Goal: Communication & Community: Answer question/provide support

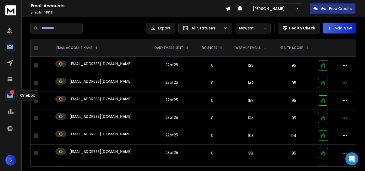
click at [11, 93] on p "1" at bounding box center [12, 92] width 4 height 4
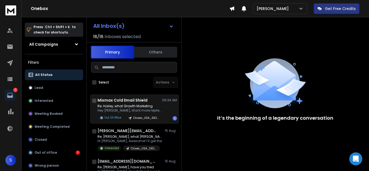
click at [147, 108] on p "Re: Hailey, what Growth Marketing" at bounding box center [130, 106] width 65 height 4
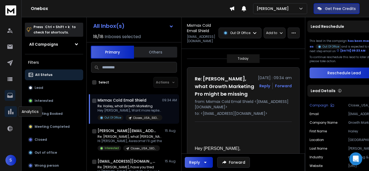
click at [9, 113] on icon at bounding box center [10, 111] width 5 height 5
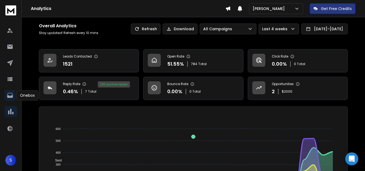
click at [11, 93] on icon at bounding box center [10, 95] width 6 height 6
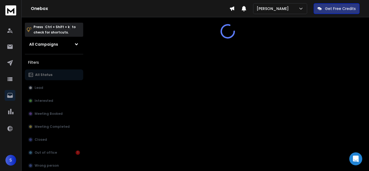
scroll to position [27, 0]
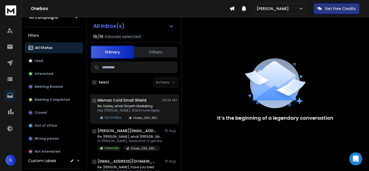
click at [132, 103] on div "Mixmax Cold Email Shield 09:34 AM Re: [PERSON_NAME], what Growth Marketing Hey …" at bounding box center [137, 109] width 79 height 23
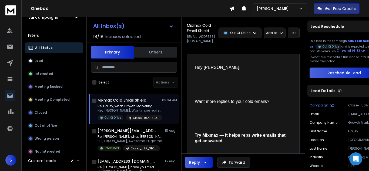
scroll to position [108, 0]
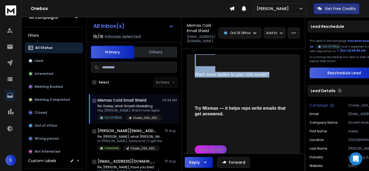
drag, startPoint x: 280, startPoint y: 80, endPoint x: 191, endPoint y: 79, distance: 89.2
click at [191, 79] on div "Re: [PERSON_NAME], what Growth Marketing Pro might be missing [DATE] : 09:34 am…" at bounding box center [243, 158] width 113 height 398
click at [204, 78] on div "Want more replies to your cold emails?" at bounding box center [241, 75] width 93 height 6
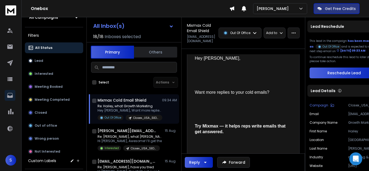
scroll to position [81, 0]
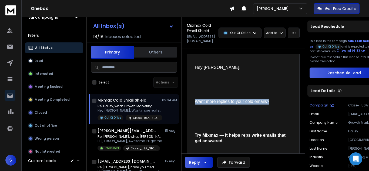
drag, startPoint x: 276, startPoint y: 105, endPoint x: 196, endPoint y: 103, distance: 80.8
click at [196, 103] on div "Want more replies to your cold emails?" at bounding box center [241, 102] width 93 height 6
click at [192, 95] on div at bounding box center [192, 95] width 0 height 0
click at [233, 105] on div "Want more replies to your cold emails?" at bounding box center [241, 102] width 93 height 6
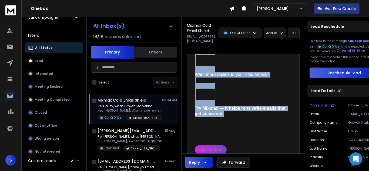
drag, startPoint x: 231, startPoint y: 116, endPoint x: 193, endPoint y: 110, distance: 38.0
click at [193, 110] on div "Re: [PERSON_NAME], what Growth Marketing Pro might be missing [DATE] : 09:34 am…" at bounding box center [243, 158] width 113 height 398
click at [209, 111] on b "Try Mixmax — it helps reps write emails that get answered." at bounding box center [241, 111] width 92 height 10
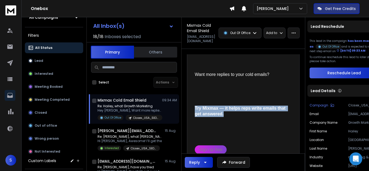
drag, startPoint x: 209, startPoint y: 116, endPoint x: 196, endPoint y: 111, distance: 14.6
click at [196, 111] on div "Try Mixmax — it helps reps write emails that get answered." at bounding box center [241, 111] width 93 height 11
click at [192, 102] on div at bounding box center [192, 102] width 0 height 0
click at [226, 112] on b "Try Mixmax — it helps reps write emails that get answered." at bounding box center [241, 111] width 92 height 10
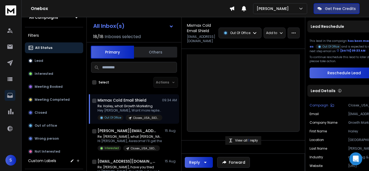
scroll to position [341, 0]
click at [242, 137] on p "View all 1 reply" at bounding box center [246, 136] width 23 height 4
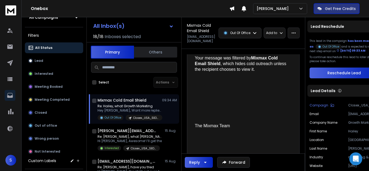
scroll to position [228, 0]
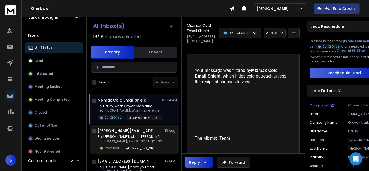
click at [151, 129] on h1 "[PERSON_NAME][EMAIL_ADDRESS][DOMAIN_NAME]" at bounding box center [127, 130] width 59 height 5
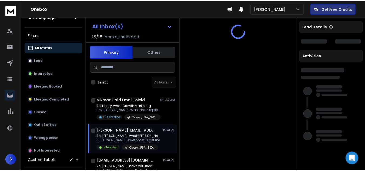
scroll to position [0, 0]
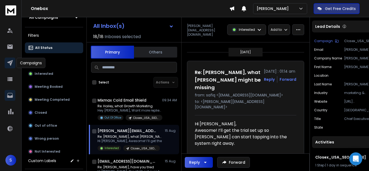
click at [9, 61] on icon at bounding box center [10, 63] width 6 height 6
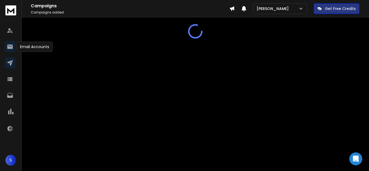
click at [9, 44] on icon at bounding box center [10, 46] width 6 height 6
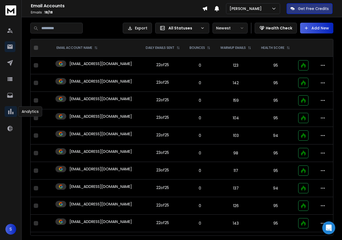
click at [9, 111] on icon at bounding box center [11, 112] width 8 height 8
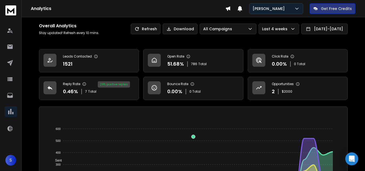
click at [290, 9] on div "[PERSON_NAME]" at bounding box center [276, 8] width 47 height 5
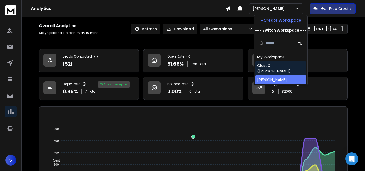
click at [358, 73] on div "Overall Analytics Stay updated! Refresh every 10 mins. Refresh Download All Cam…" at bounding box center [193, 161] width 343 height 288
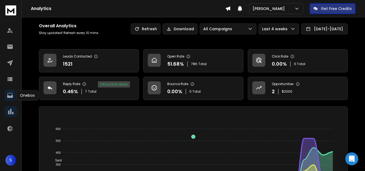
click at [9, 95] on icon at bounding box center [10, 95] width 6 height 5
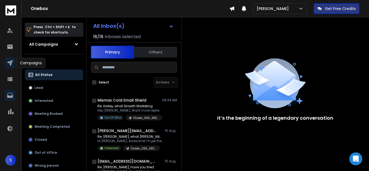
click at [8, 58] on link at bounding box center [10, 63] width 11 height 11
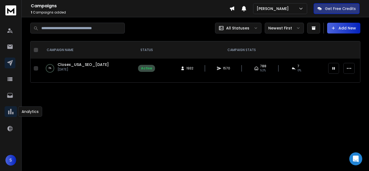
click at [11, 113] on icon at bounding box center [10, 111] width 5 height 5
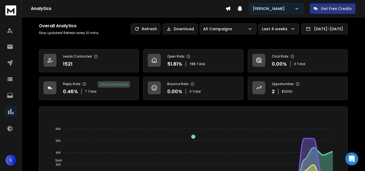
click at [277, 11] on div "[PERSON_NAME]" at bounding box center [276, 8] width 47 height 5
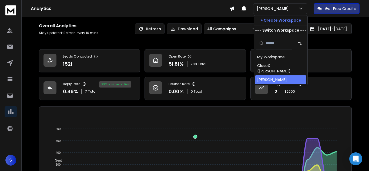
click at [353, 82] on div "Overall Analytics Stay updated! Refresh every 10 mins. Refresh Download All Cam…" at bounding box center [195, 161] width 347 height 288
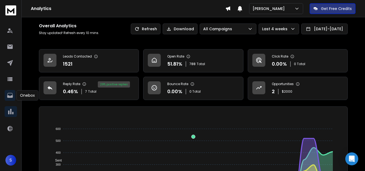
click at [11, 94] on icon at bounding box center [10, 95] width 6 height 6
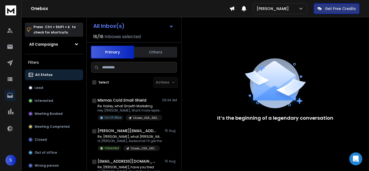
click at [43, 101] on p "Interested" at bounding box center [44, 101] width 19 height 4
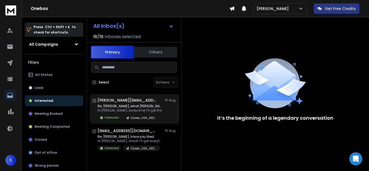
click at [122, 102] on h1 "[PERSON_NAME][EMAIL_ADDRESS][DOMAIN_NAME]" at bounding box center [127, 100] width 59 height 5
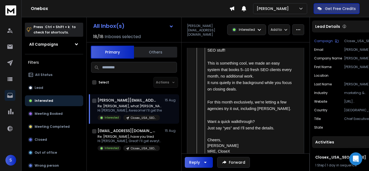
scroll to position [304, 0]
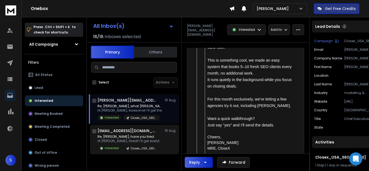
click at [132, 134] on div "[EMAIL_ADDRESS][DOMAIN_NAME] [DATE] Re: [PERSON_NAME], have you tried Hi [PERSO…" at bounding box center [137, 139] width 79 height 23
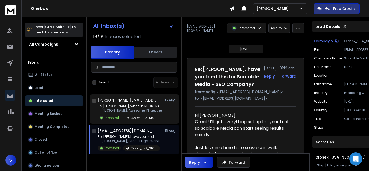
click at [133, 106] on p "Re: [PERSON_NAME], what [PERSON_NAME] might" at bounding box center [130, 106] width 65 height 4
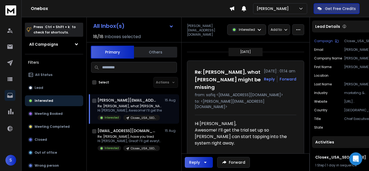
scroll to position [0, 0]
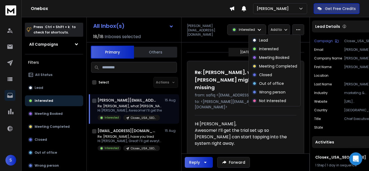
click at [255, 28] on p "Interested" at bounding box center [247, 30] width 16 height 4
click at [265, 26] on div "Interested" at bounding box center [246, 30] width 38 height 10
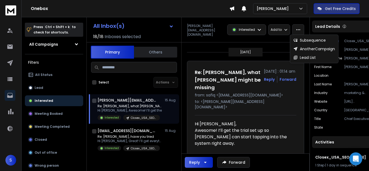
click at [282, 28] on p "Add to" at bounding box center [276, 30] width 11 height 4
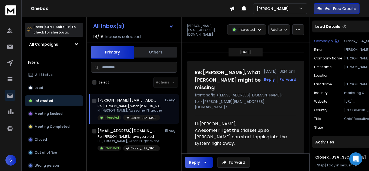
click at [161, 82] on div "Actions" at bounding box center [165, 82] width 25 height 11
click at [149, 51] on button "Others" at bounding box center [155, 52] width 43 height 12
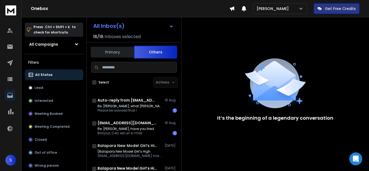
click at [113, 52] on button "Primary" at bounding box center [112, 52] width 43 height 12
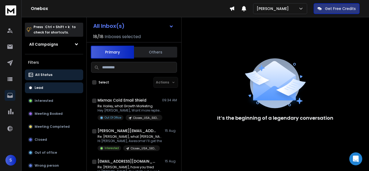
click at [53, 90] on button "Lead" at bounding box center [54, 87] width 58 height 11
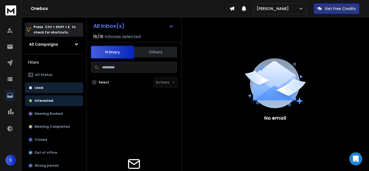
click at [49, 100] on p "Interested" at bounding box center [44, 101] width 19 height 4
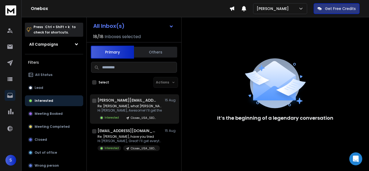
click at [149, 105] on p "Re: [PERSON_NAME], what [PERSON_NAME] might" at bounding box center [130, 106] width 65 height 4
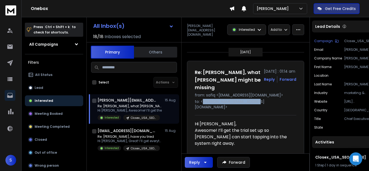
drag, startPoint x: 202, startPoint y: 91, endPoint x: 258, endPoint y: 91, distance: 56.2
click at [258, 99] on p "to: <[EMAIL_ADDRESS][DOMAIN_NAME]>" at bounding box center [246, 104] width 102 height 11
copy p "[PERSON_NAME][EMAIL_ADDRESS][DOMAIN_NAME]"
click at [270, 99] on p "to: <[EMAIL_ADDRESS][DOMAIN_NAME]>" at bounding box center [246, 104] width 102 height 11
